Goal: Task Accomplishment & Management: Manage account settings

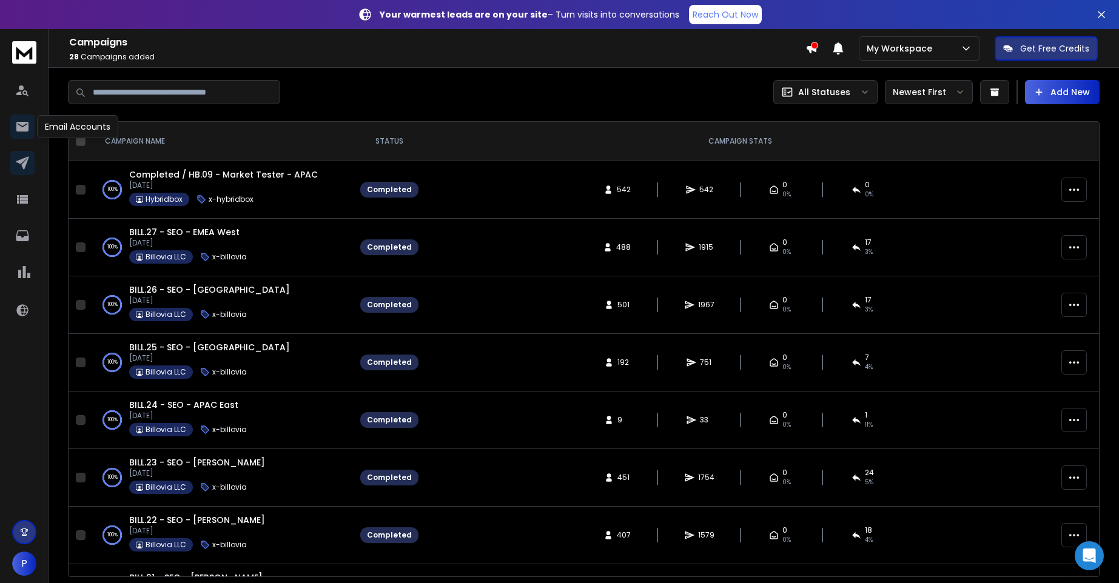
click at [25, 130] on icon at bounding box center [22, 127] width 12 height 10
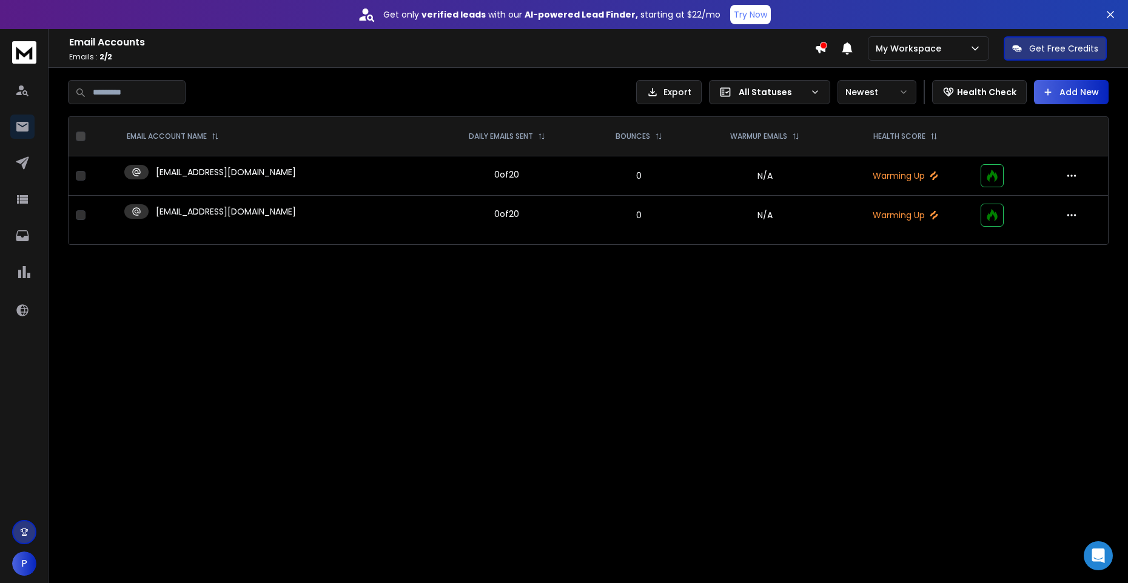
click at [233, 173] on p "ppaquette@goog-mailresolver.com" at bounding box center [226, 172] width 140 height 12
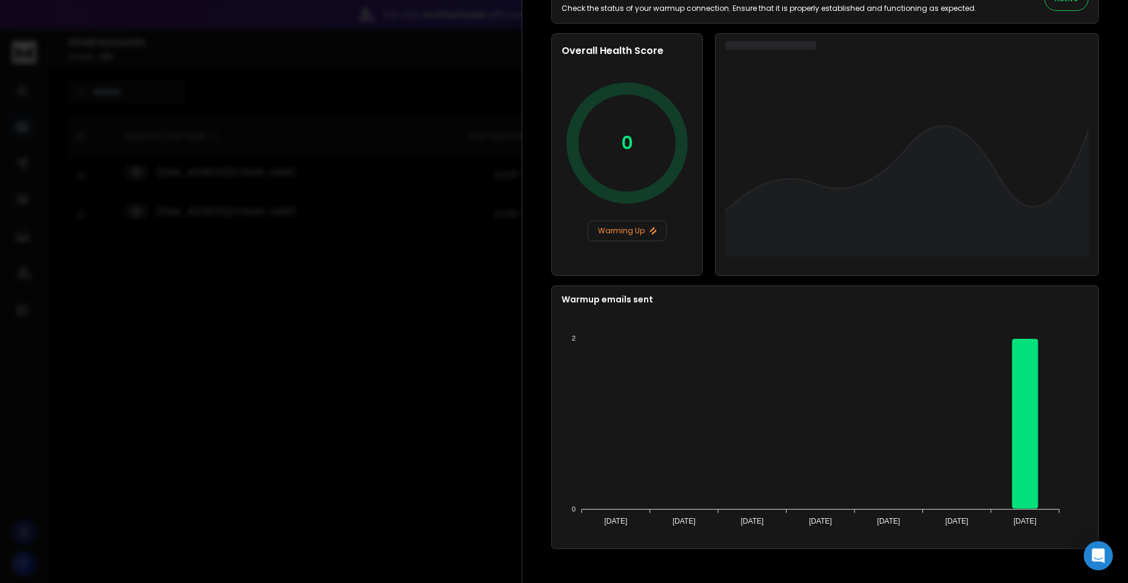
scroll to position [8, 0]
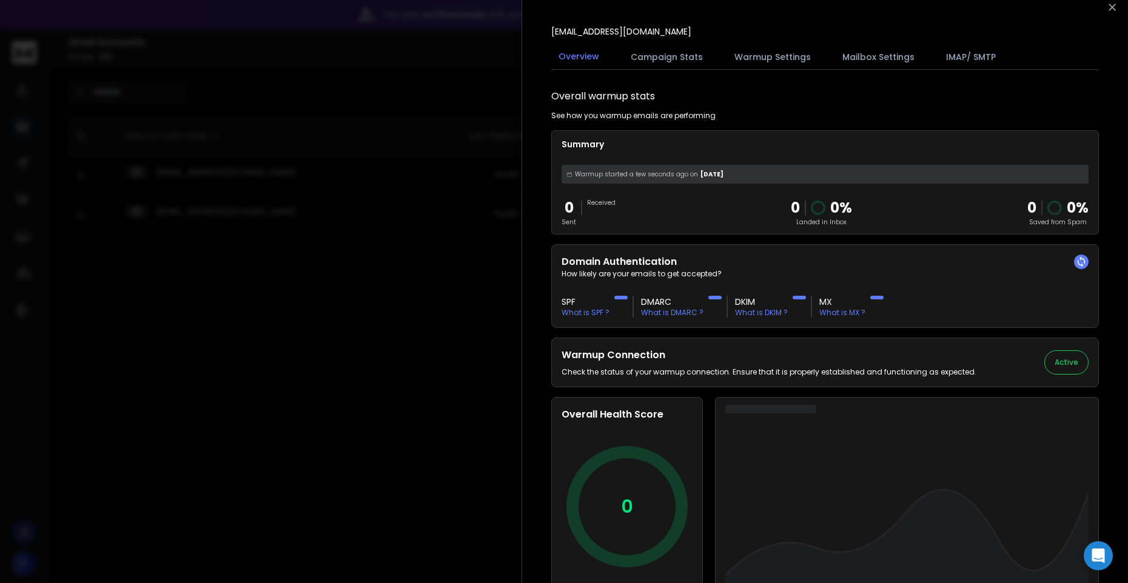
click at [332, 375] on div at bounding box center [564, 291] width 1128 height 583
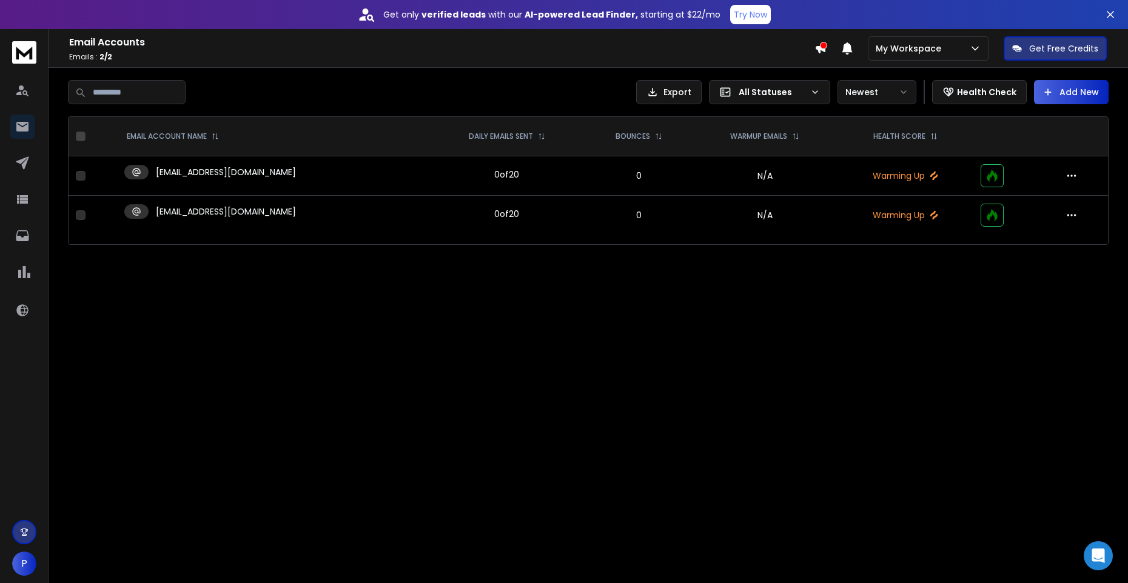
click at [211, 205] on div "ppaquette@msft-mailresolver.com" at bounding box center [210, 211] width 172 height 15
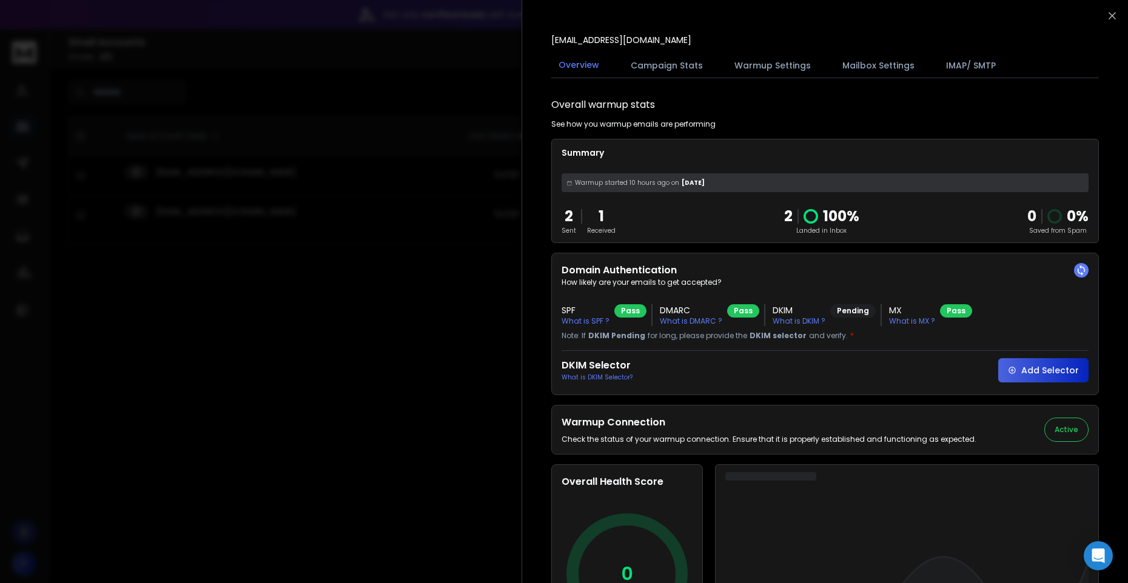
click at [782, 64] on button "Warmup Settings" at bounding box center [772, 65] width 91 height 27
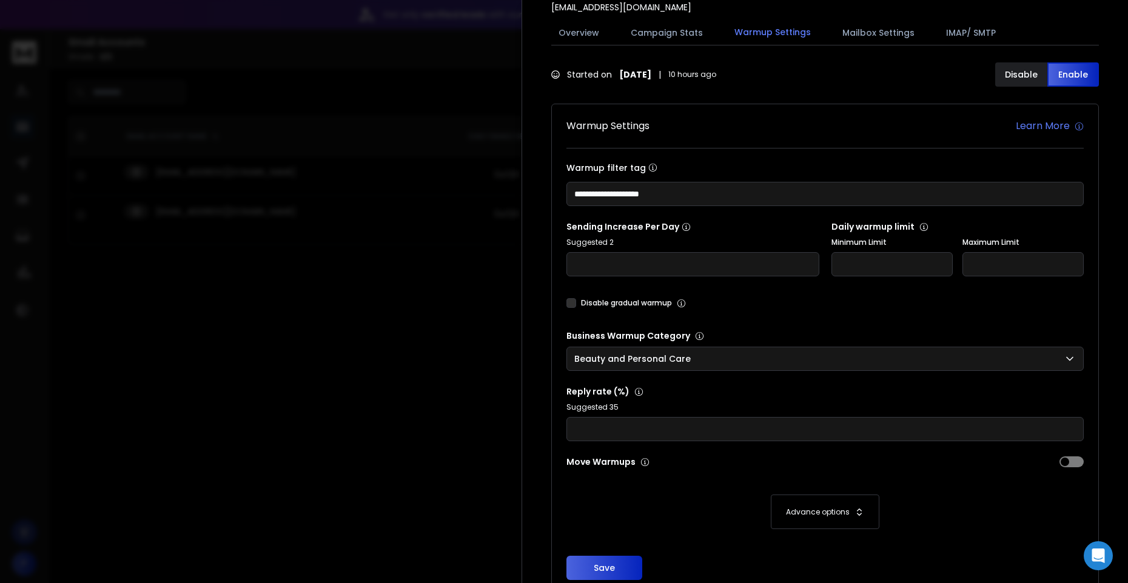
scroll to position [79, 0]
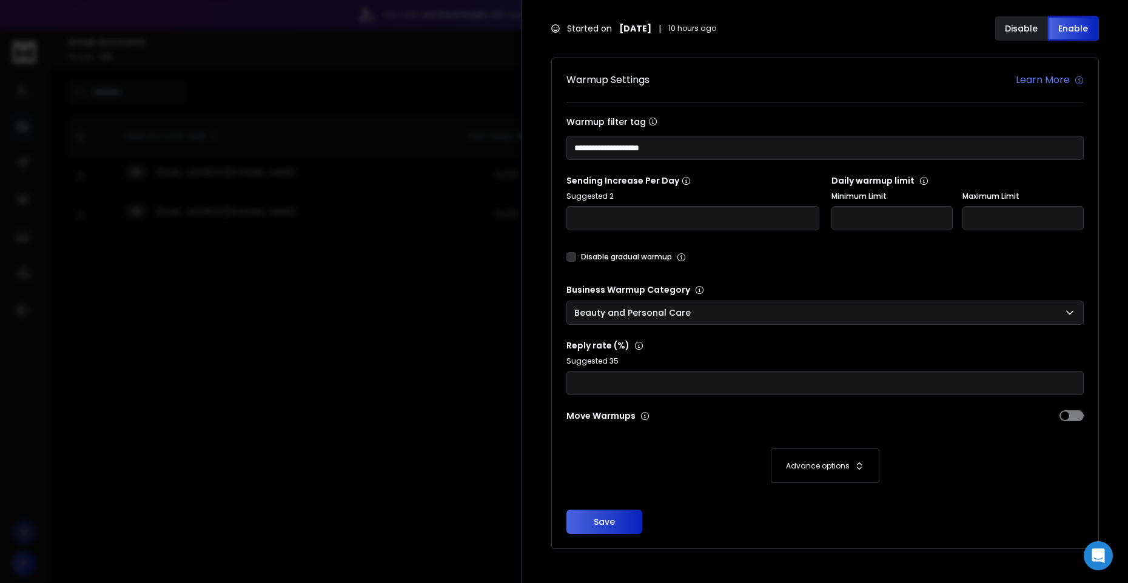
click at [830, 474] on div "Advance options" at bounding box center [825, 466] width 109 height 35
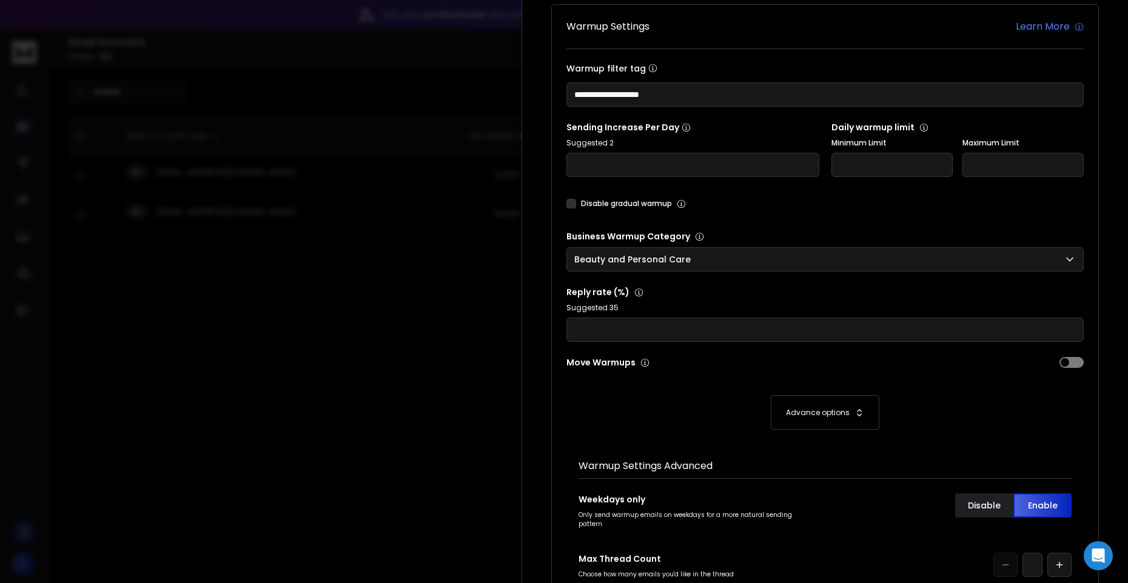
scroll to position [152, 0]
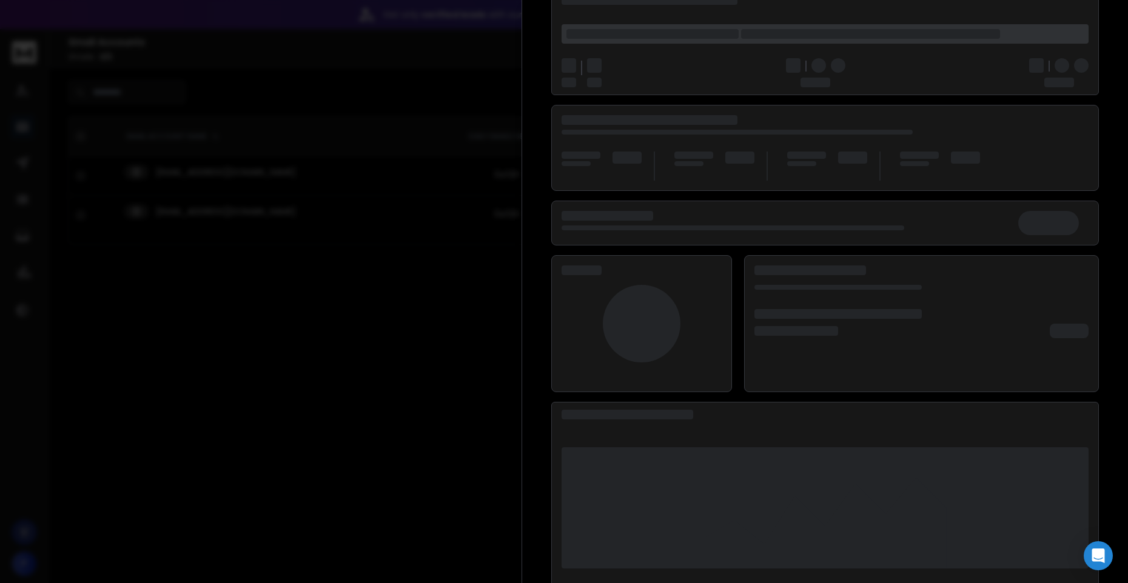
click at [426, 452] on div at bounding box center [564, 291] width 1128 height 583
